Goal: Information Seeking & Learning: Check status

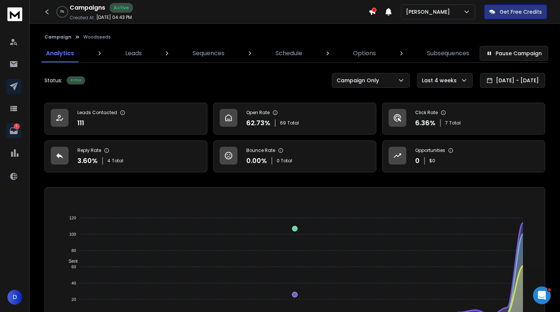
click at [16, 129] on p "1" at bounding box center [17, 126] width 6 height 6
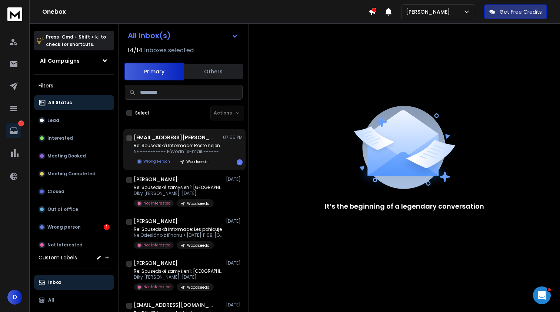
click at [185, 150] on p "NE ---------- Původní e-mail ----------" at bounding box center [178, 151] width 89 height 6
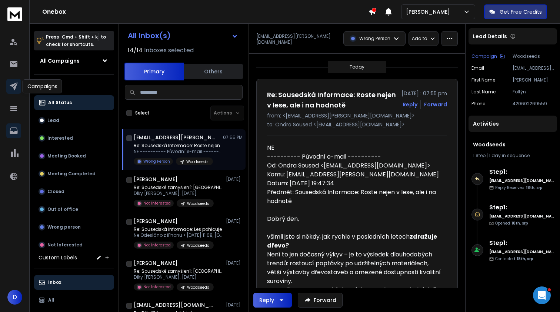
click at [15, 90] on icon at bounding box center [13, 86] width 9 height 9
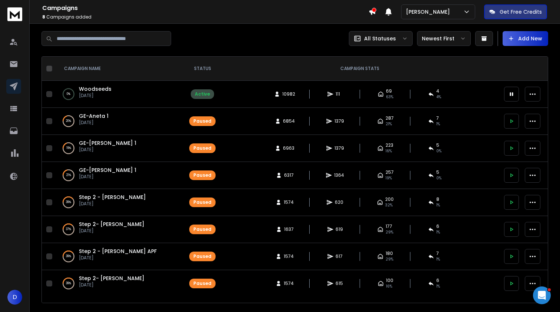
click at [111, 89] on div "0 % Woodseeds 7 days ago" at bounding box center [120, 94] width 115 height 18
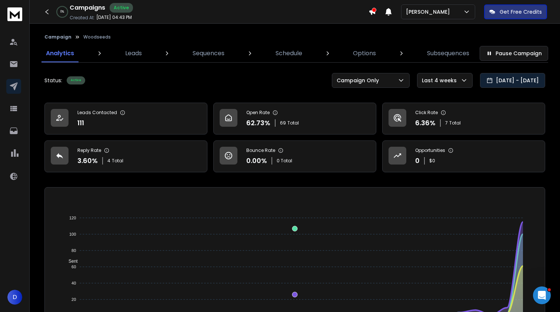
click at [490, 77] on button "21 Jul 2025 - 18 Aug 2025" at bounding box center [512, 80] width 65 height 15
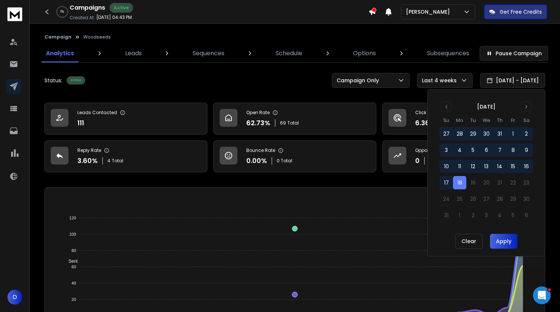
click at [460, 184] on button "18" at bounding box center [459, 182] width 13 height 13
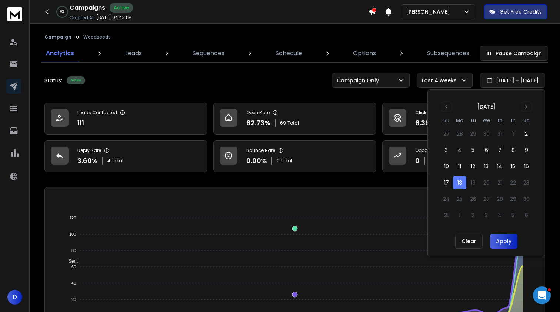
click at [460, 184] on button "18" at bounding box center [459, 182] width 13 height 13
click at [500, 239] on button "Apply" at bounding box center [503, 241] width 27 height 15
